Goal: Information Seeking & Learning: Learn about a topic

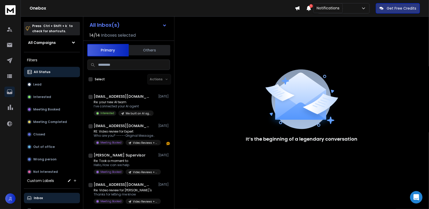
click at [311, 8] on icon at bounding box center [309, 7] width 5 height 5
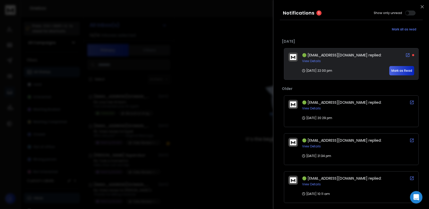
click at [400, 72] on button "Mark as Read" at bounding box center [402, 70] width 25 height 9
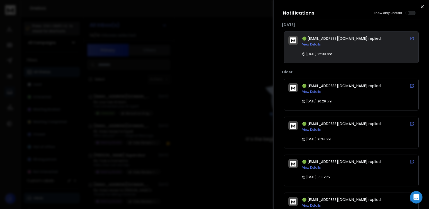
click at [421, 6] on icon "button" at bounding box center [422, 6] width 3 height 3
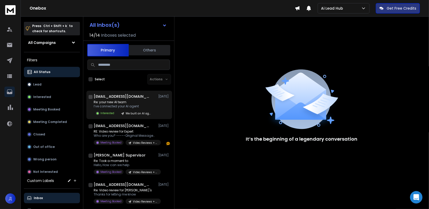
click at [143, 104] on p "I’ve connected your AI agent" at bounding box center [124, 106] width 60 height 4
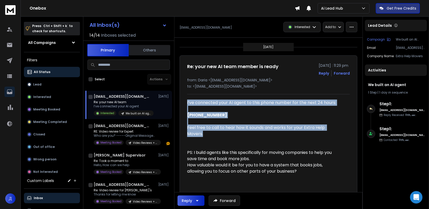
drag, startPoint x: 205, startPoint y: 129, endPoint x: 184, endPoint y: 101, distance: 35.1
click at [193, 102] on div "I’ve connected your AI agent to this phone number for the next 24 hours:" at bounding box center [263, 103] width 152 height 6
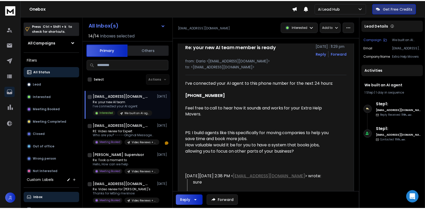
scroll to position [29, 0]
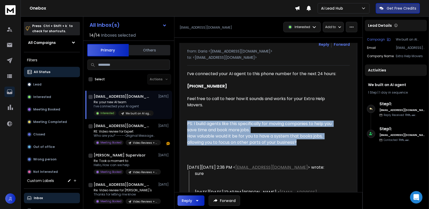
drag, startPoint x: 313, startPoint y: 143, endPoint x: 185, endPoint y: 121, distance: 129.6
click at [185, 121] on div "Re: your new AI team member is ready [DATE] : 11:29 pm Reply Forward from: [PER…" at bounding box center [269, 211] width 178 height 369
click at [190, 130] on div "PS: I build agents like this specifically for moving companies to help you save…" at bounding box center [263, 127] width 152 height 12
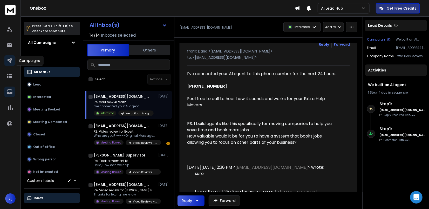
click at [9, 61] on icon at bounding box center [9, 60] width 6 height 6
